Goal: Communication & Community: Answer question/provide support

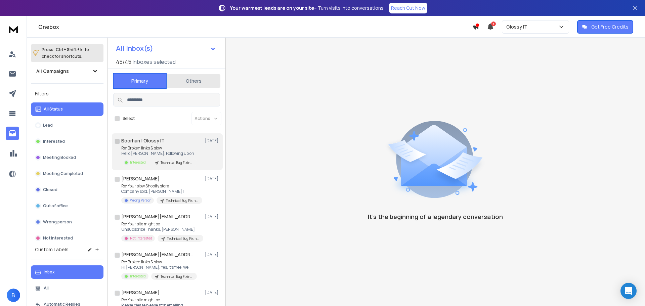
click at [159, 144] on div "Boorhan | Glossy IT [DATE] Re: Broken links & slow Hello [PERSON_NAME], Followi…" at bounding box center [170, 151] width 99 height 29
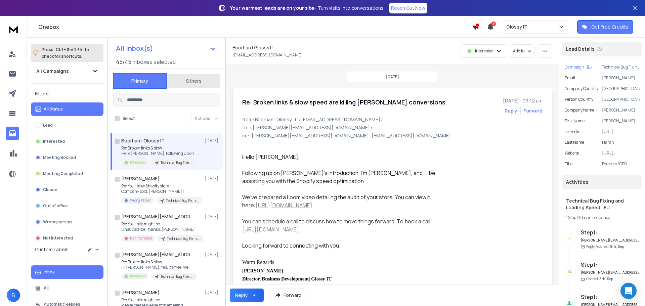
drag, startPoint x: 349, startPoint y: 171, endPoint x: 358, endPoint y: 173, distance: 9.6
click at [349, 171] on div "Following up on [PERSON_NAME]'s introduction, I'm [PERSON_NAME], and I'll be as…" at bounding box center [340, 189] width 196 height 40
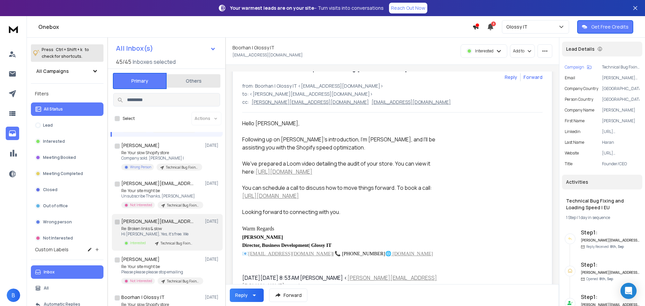
scroll to position [34, 0]
click at [168, 226] on p "Re: Broken links & slow" at bounding box center [159, 228] width 76 height 5
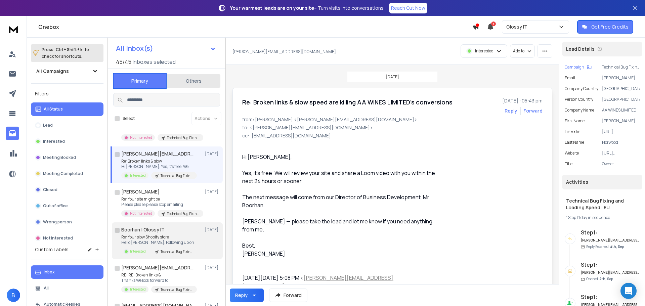
scroll to position [67, 0]
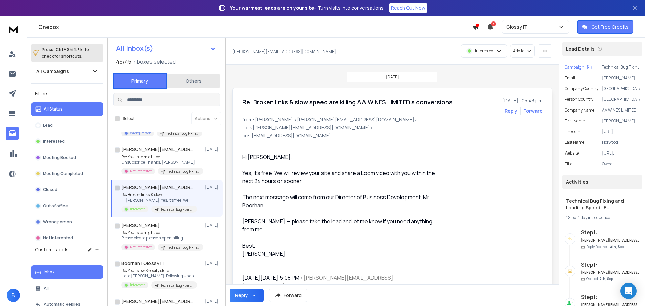
click at [164, 192] on div "[PERSON_NAME][EMAIL_ADDRESS][DOMAIN_NAME] [DATE] Re: Broken links & slow Hi [PE…" at bounding box center [170, 198] width 99 height 29
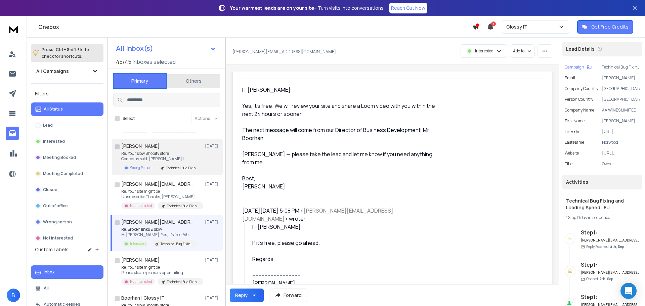
scroll to position [0, 0]
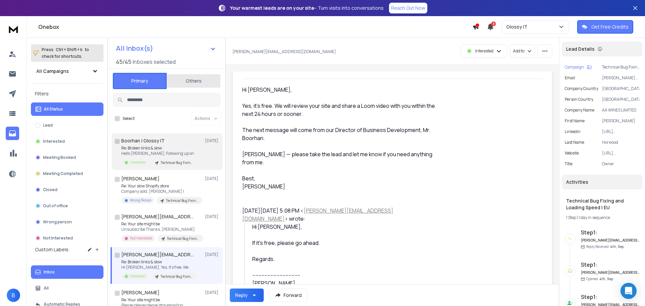
click at [171, 147] on p "Re: Broken links & slow" at bounding box center [159, 147] width 76 height 5
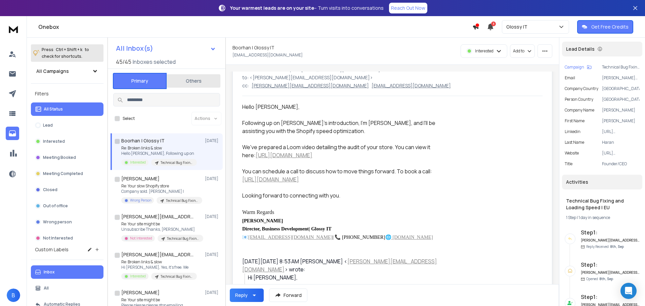
scroll to position [67, 0]
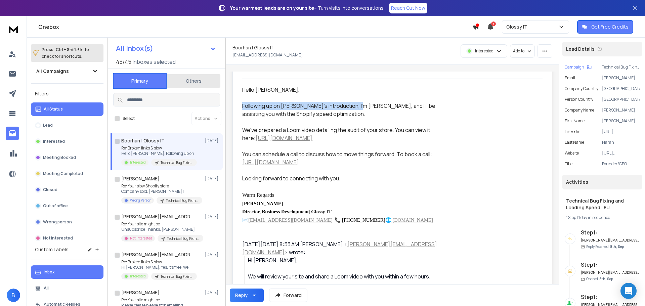
drag, startPoint x: 242, startPoint y: 106, endPoint x: 359, endPoint y: 106, distance: 117.2
click at [359, 106] on div "Following up on [PERSON_NAME]'s introduction, I'm [PERSON_NAME], and I'll be as…" at bounding box center [340, 122] width 196 height 40
copy div "Following up on [PERSON_NAME]'s introduction, I'm [PERSON_NAME]"
